Goal: Information Seeking & Learning: Check status

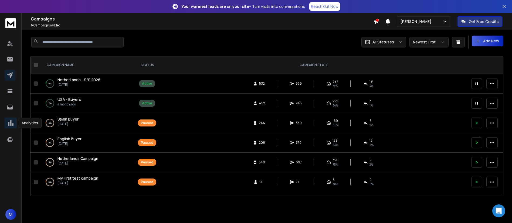
click at [10, 126] on icon at bounding box center [11, 123] width 8 height 8
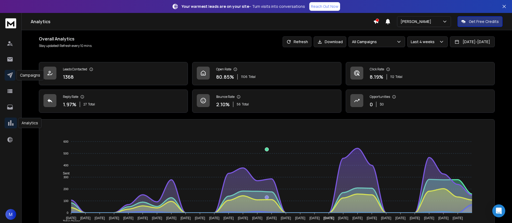
click at [11, 75] on icon at bounding box center [10, 75] width 6 height 6
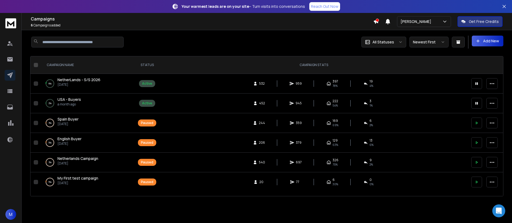
click at [77, 81] on span "NetherLands - S/S 2026" at bounding box center [79, 79] width 43 height 5
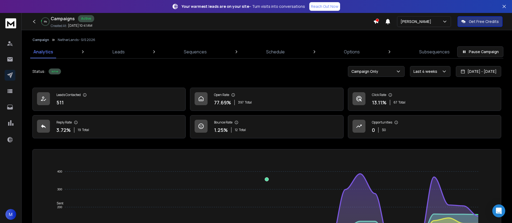
click at [505, 5] on icon at bounding box center [504, 6] width 5 height 5
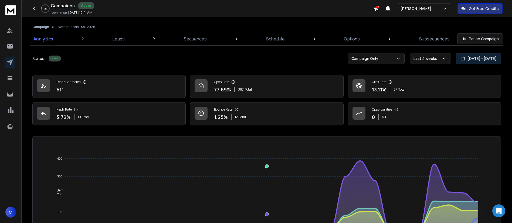
click at [477, 59] on button "14 Aug 2025 - 11 Sep 2025" at bounding box center [478, 58] width 45 height 11
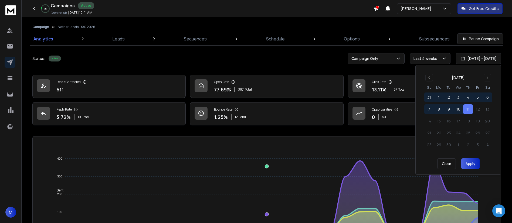
click at [467, 110] on button "11" at bounding box center [468, 110] width 10 height 10
click at [473, 165] on button "Apply" at bounding box center [471, 164] width 18 height 11
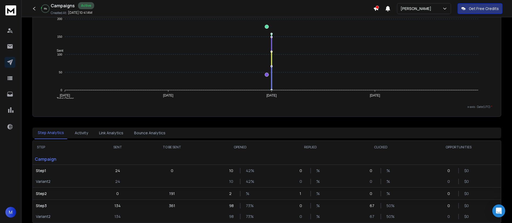
scroll to position [149, 0]
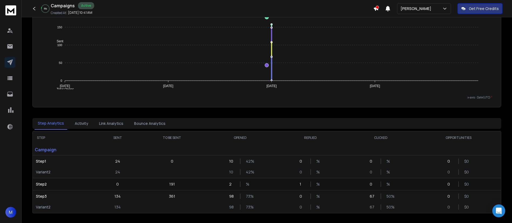
click at [49, 187] on td "Step 2" at bounding box center [65, 185] width 64 height 12
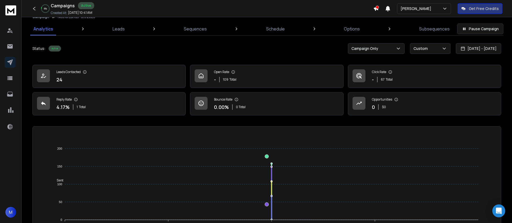
scroll to position [0, 0]
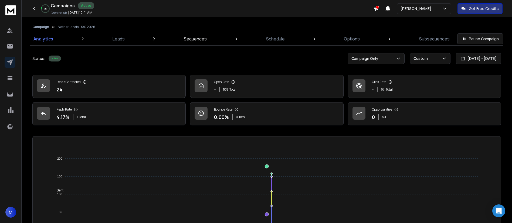
click at [194, 40] on p "Sequences" at bounding box center [195, 39] width 23 height 6
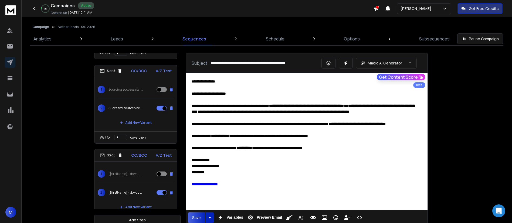
scroll to position [334, 0]
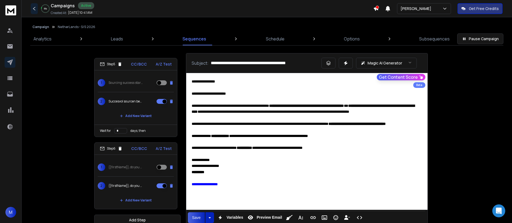
click at [35, 9] on icon at bounding box center [34, 9] width 2 height 4
